Goal: Navigation & Orientation: Find specific page/section

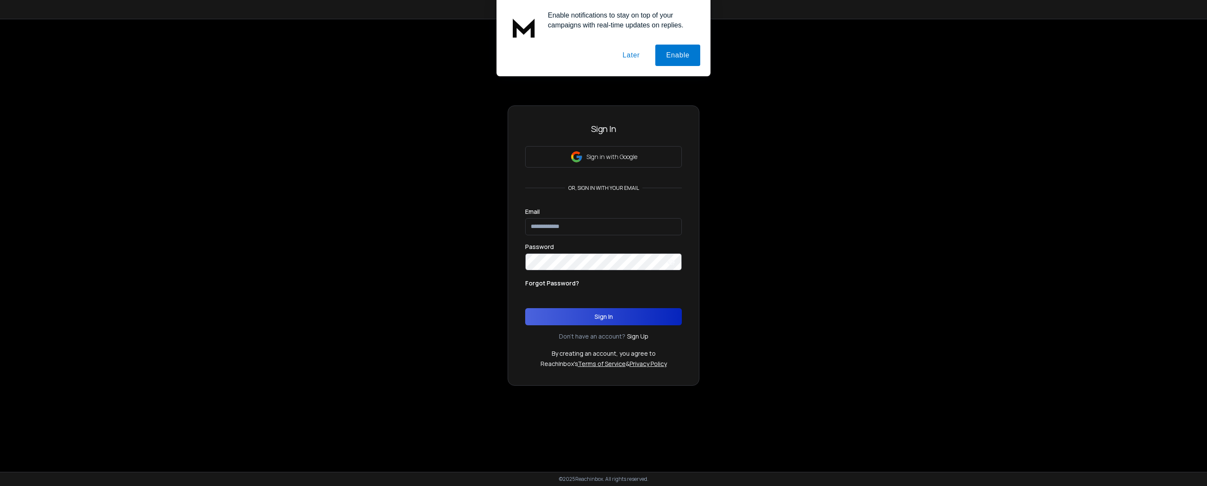
click at [629, 55] on button "Later" at bounding box center [631, 55] width 39 height 21
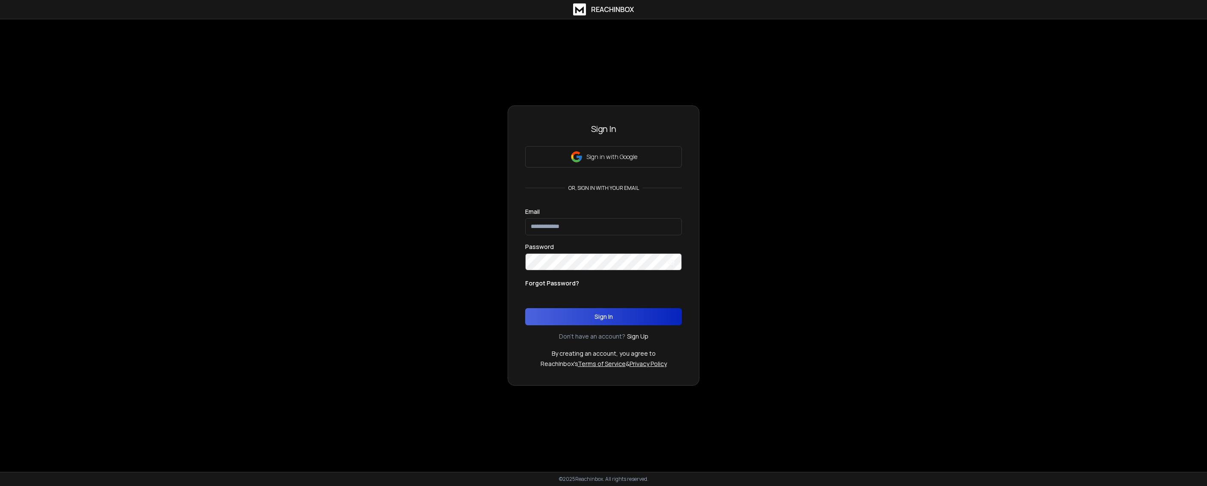
click at [575, 220] on input "email" at bounding box center [603, 226] width 157 height 17
click at [0, 485] on nordpass-autofill-portal at bounding box center [0, 486] width 0 height 0
type input "**********"
click at [620, 316] on button "Sign In" at bounding box center [603, 316] width 157 height 17
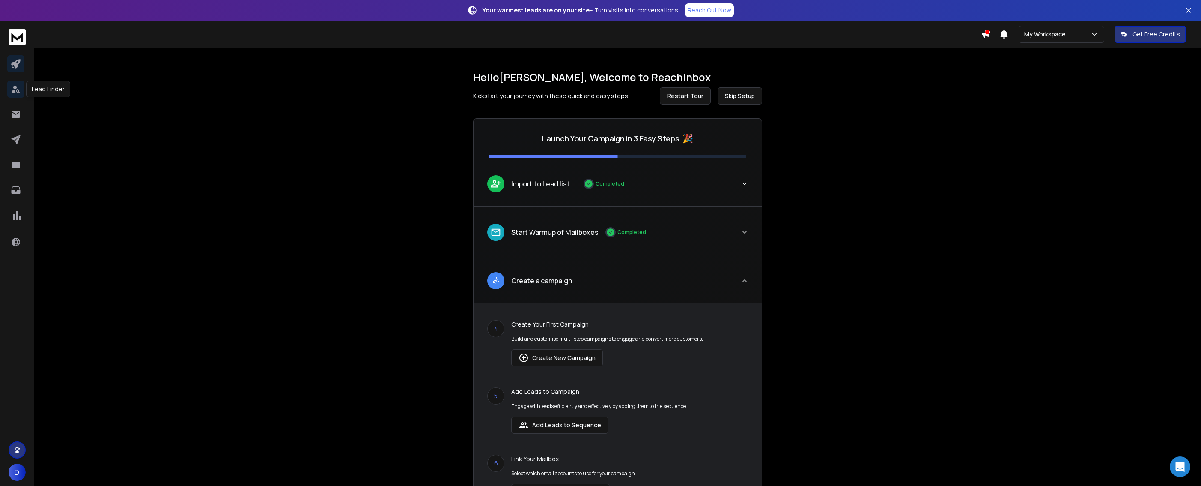
click at [18, 89] on icon at bounding box center [16, 89] width 10 height 10
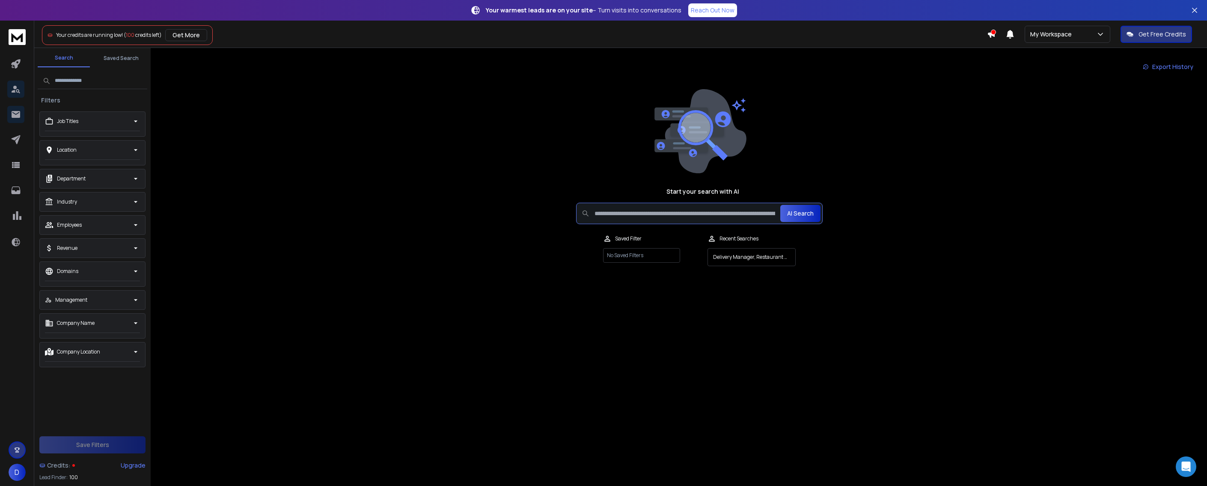
click at [22, 114] on link at bounding box center [15, 114] width 17 height 17
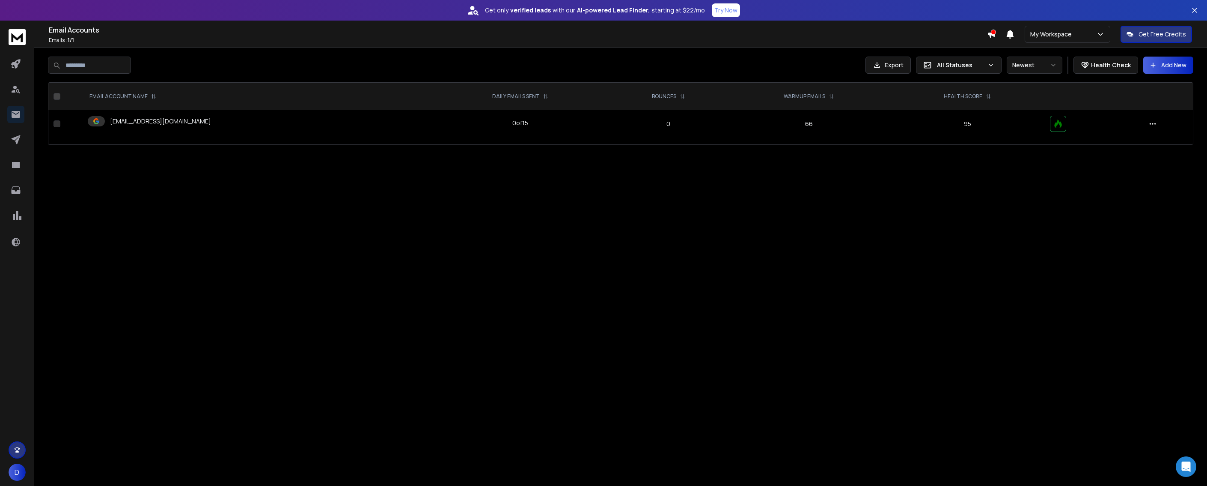
click at [961, 120] on td "95" at bounding box center [967, 123] width 155 height 27
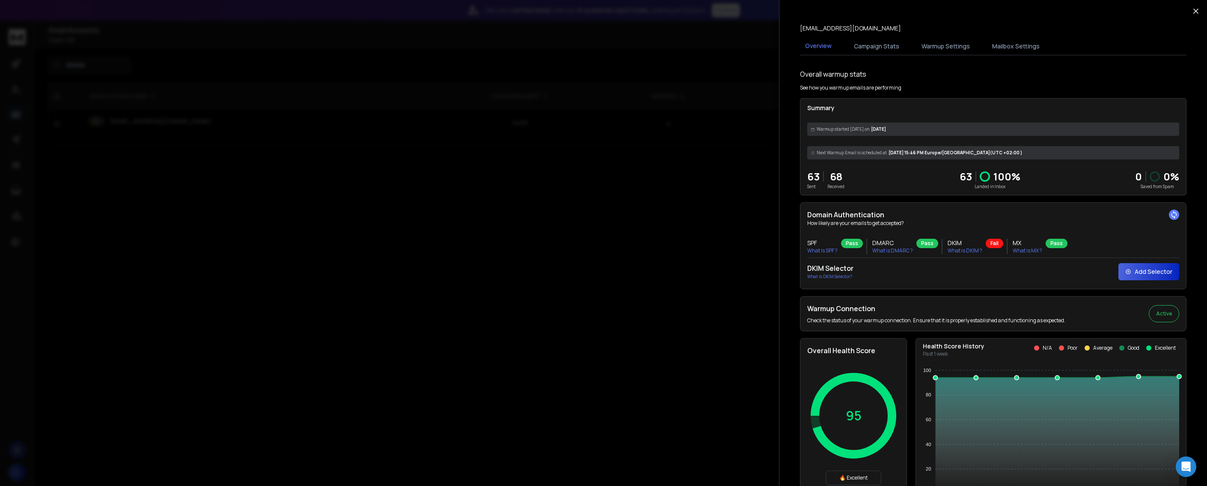
click at [1194, 13] on icon "button" at bounding box center [1196, 11] width 4 height 4
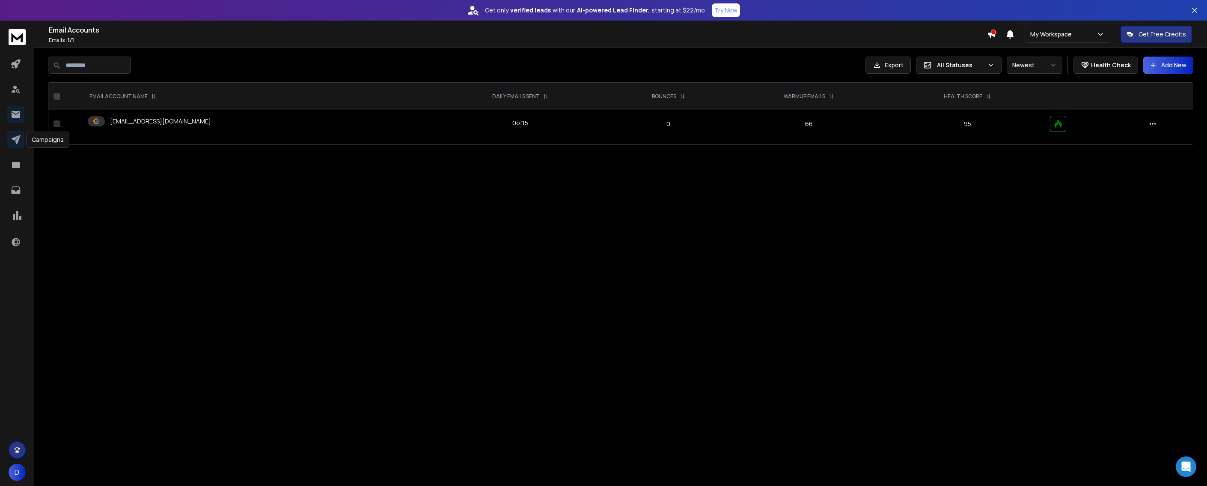
click at [8, 136] on link at bounding box center [15, 139] width 17 height 17
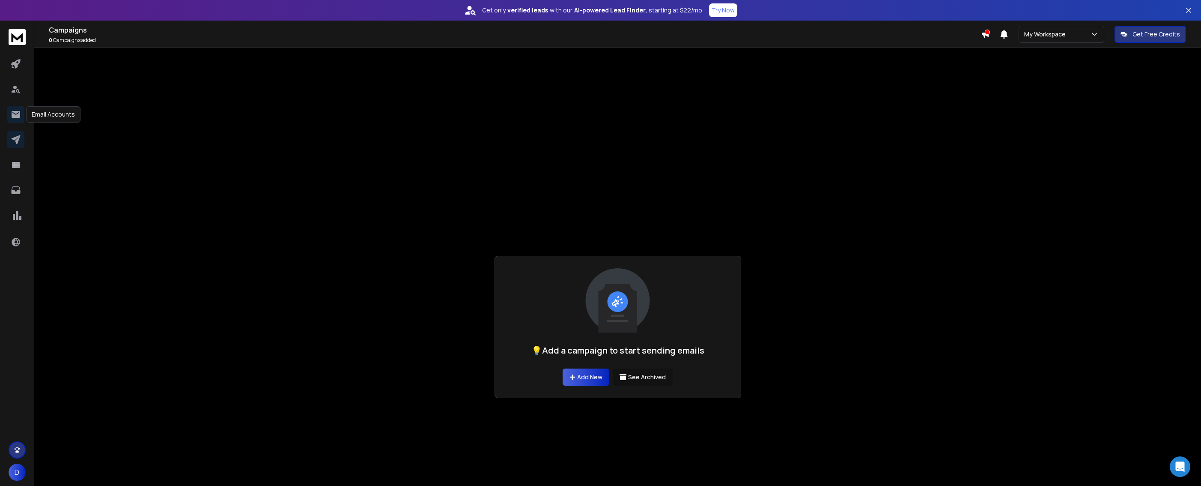
click at [15, 114] on icon at bounding box center [16, 114] width 9 height 7
